Goal: Check status

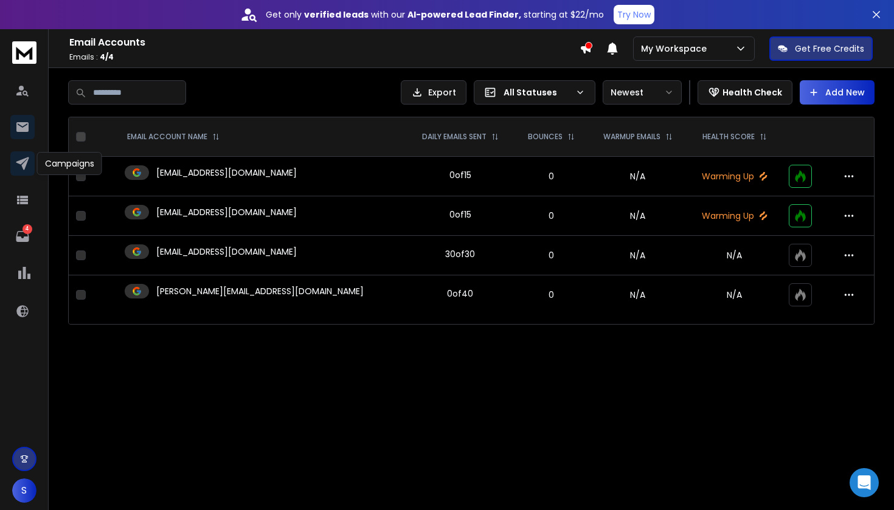
click at [29, 161] on icon at bounding box center [22, 163] width 15 height 15
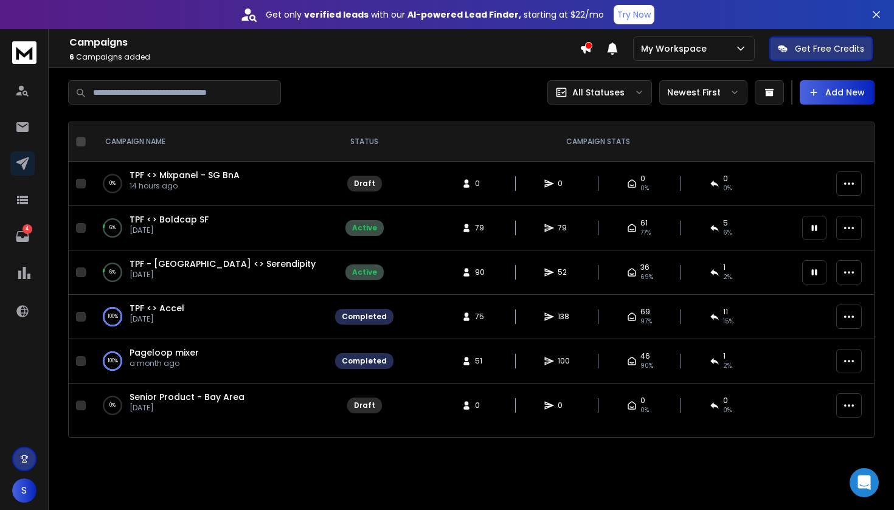
click at [193, 174] on span "TPF <> Mixpanel - SG BnA" at bounding box center [185, 175] width 110 height 12
